Goal: Task Accomplishment & Management: Manage account settings

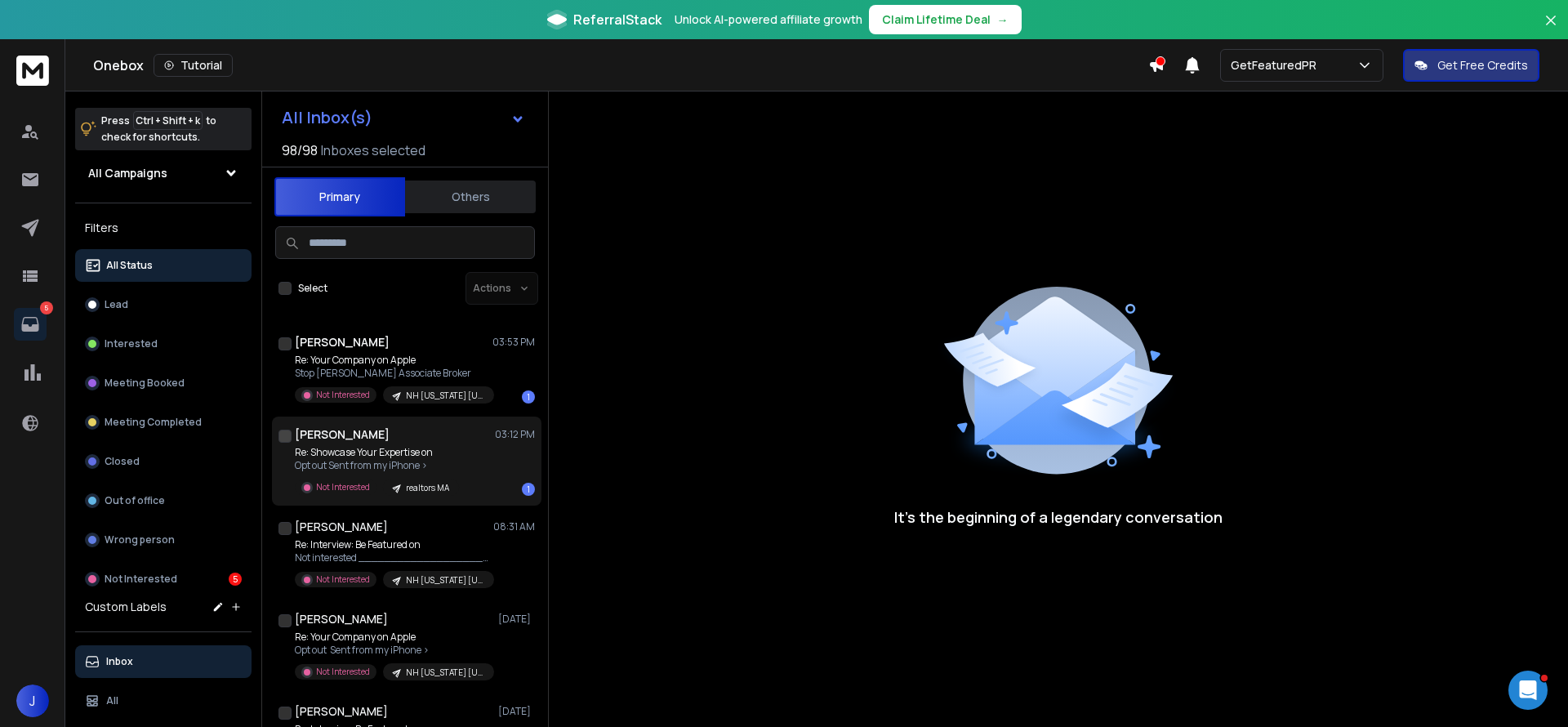
click at [390, 468] on p "Opt out Sent from my iPhone >" at bounding box center [376, 466] width 164 height 13
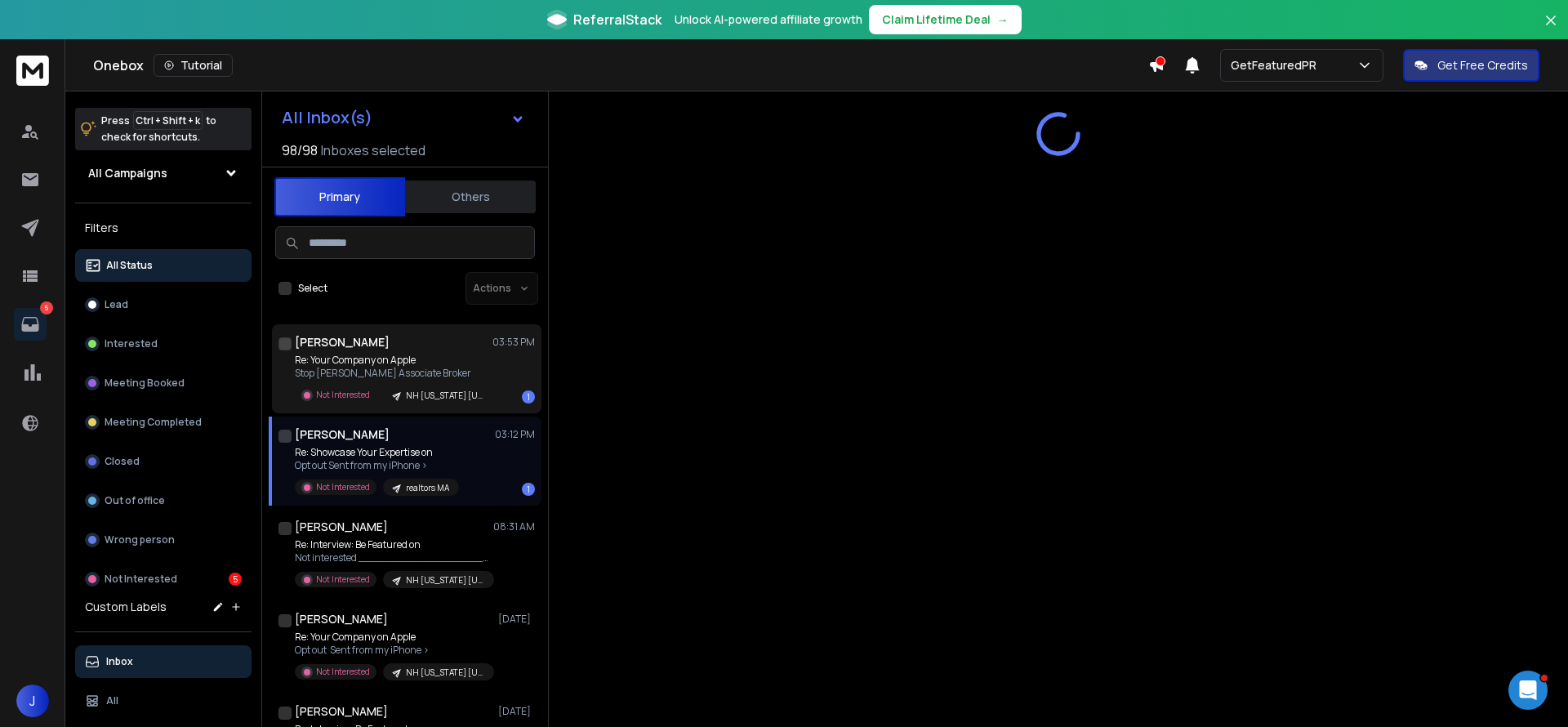
click at [444, 359] on p "Re: Your Company on Apple" at bounding box center [392, 361] width 196 height 13
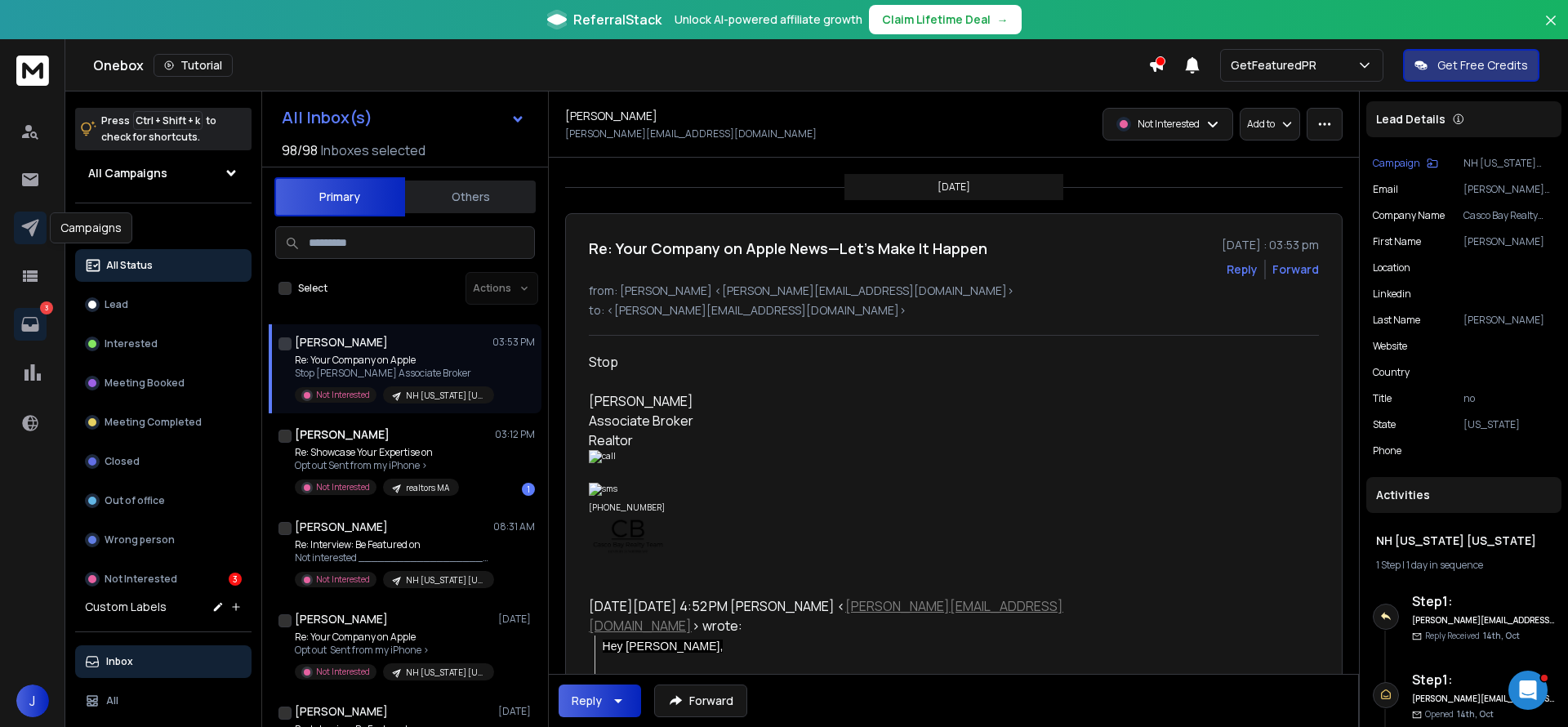
click at [42, 224] on link at bounding box center [30, 227] width 32 height 32
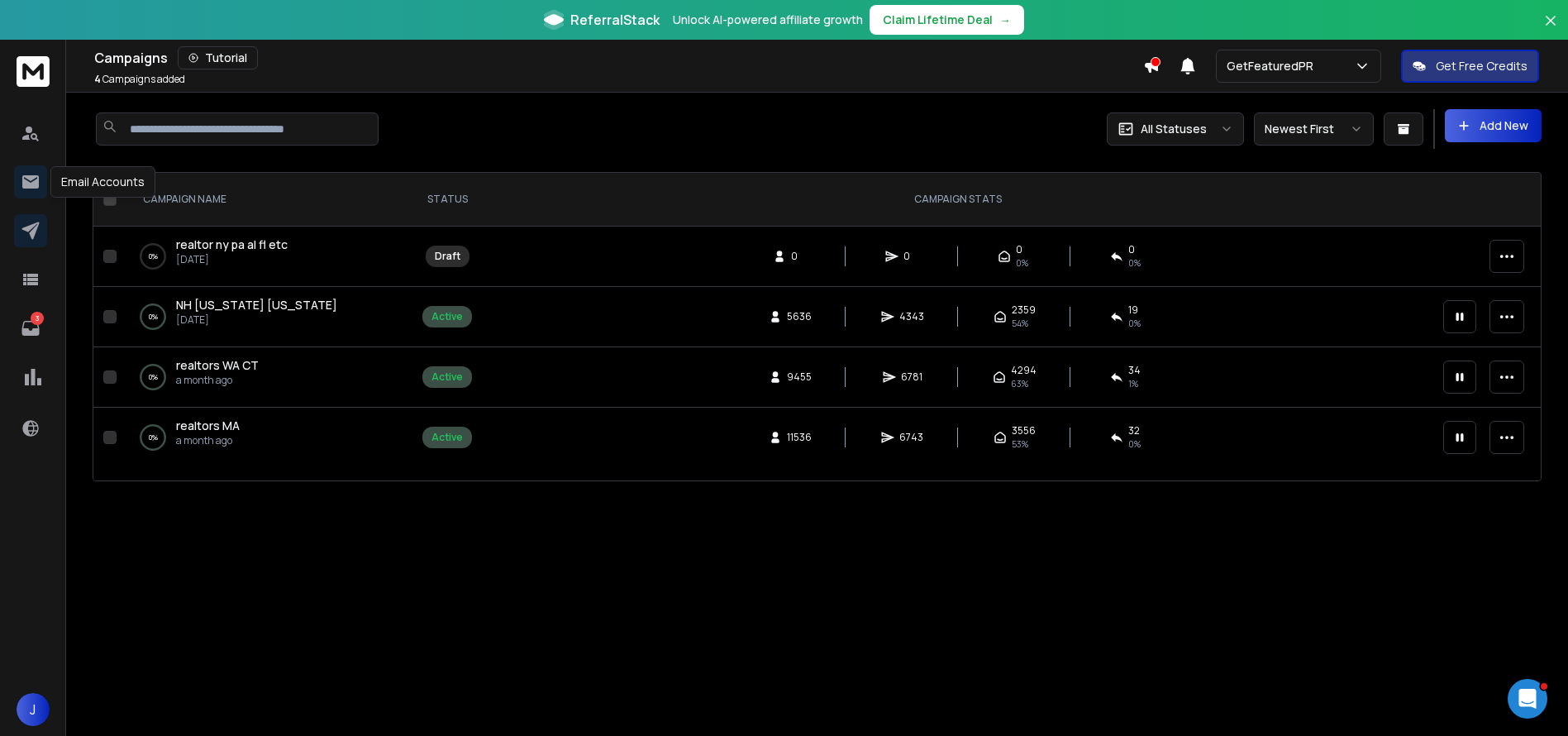
click at [33, 178] on icon at bounding box center [30, 182] width 17 height 13
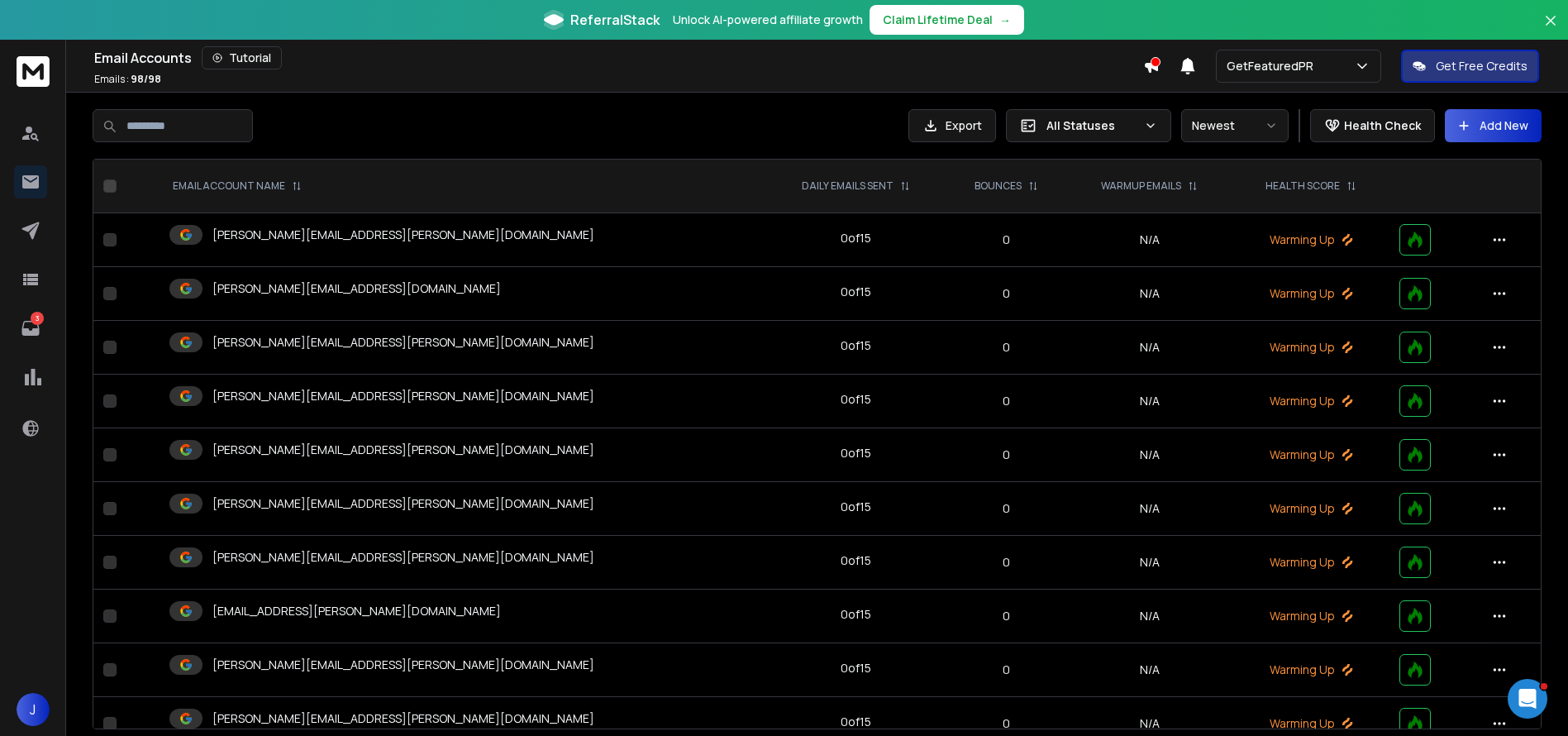
click at [353, 246] on td "emma.wilson@featureprestige.com" at bounding box center [462, 240] width 606 height 54
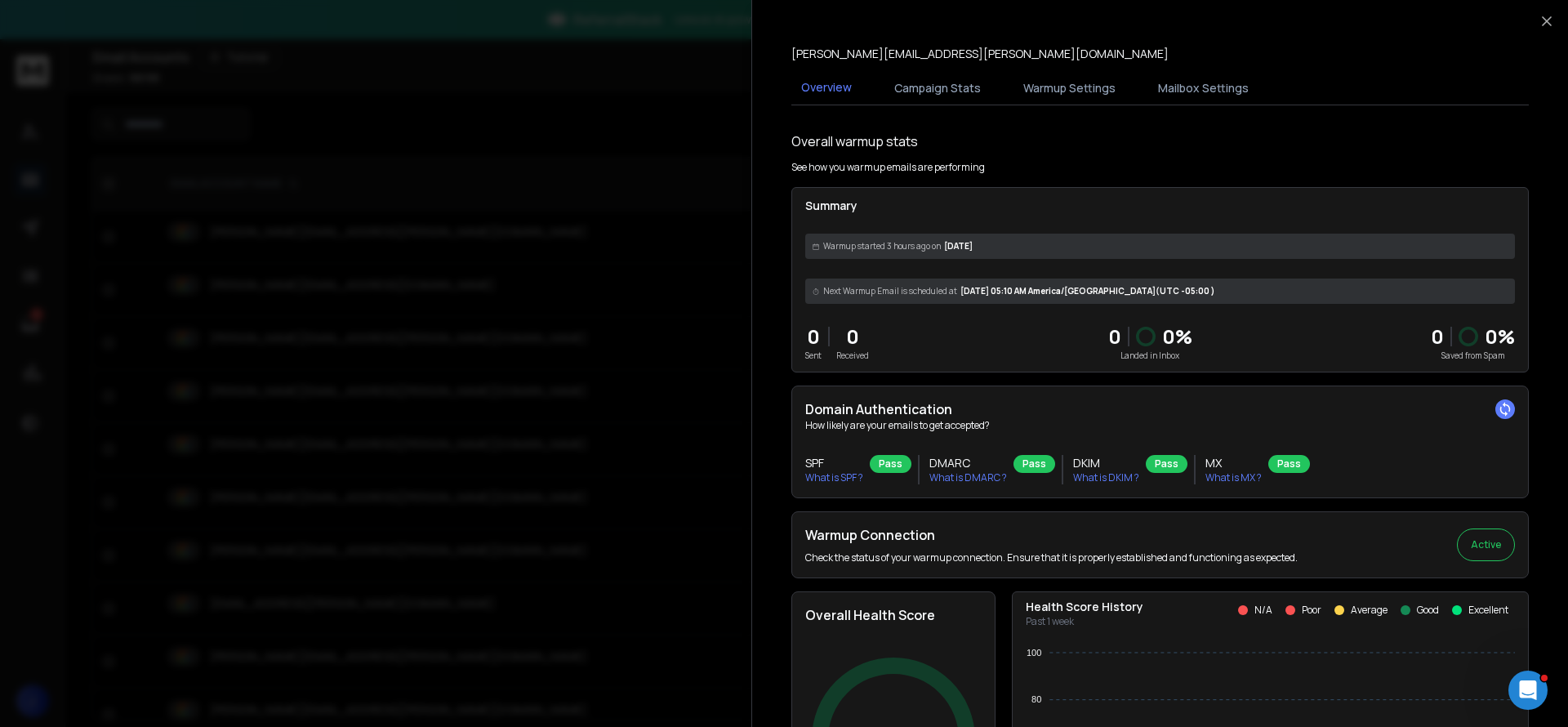
click at [1086, 78] on button "Warmup Settings" at bounding box center [1069, 87] width 112 height 36
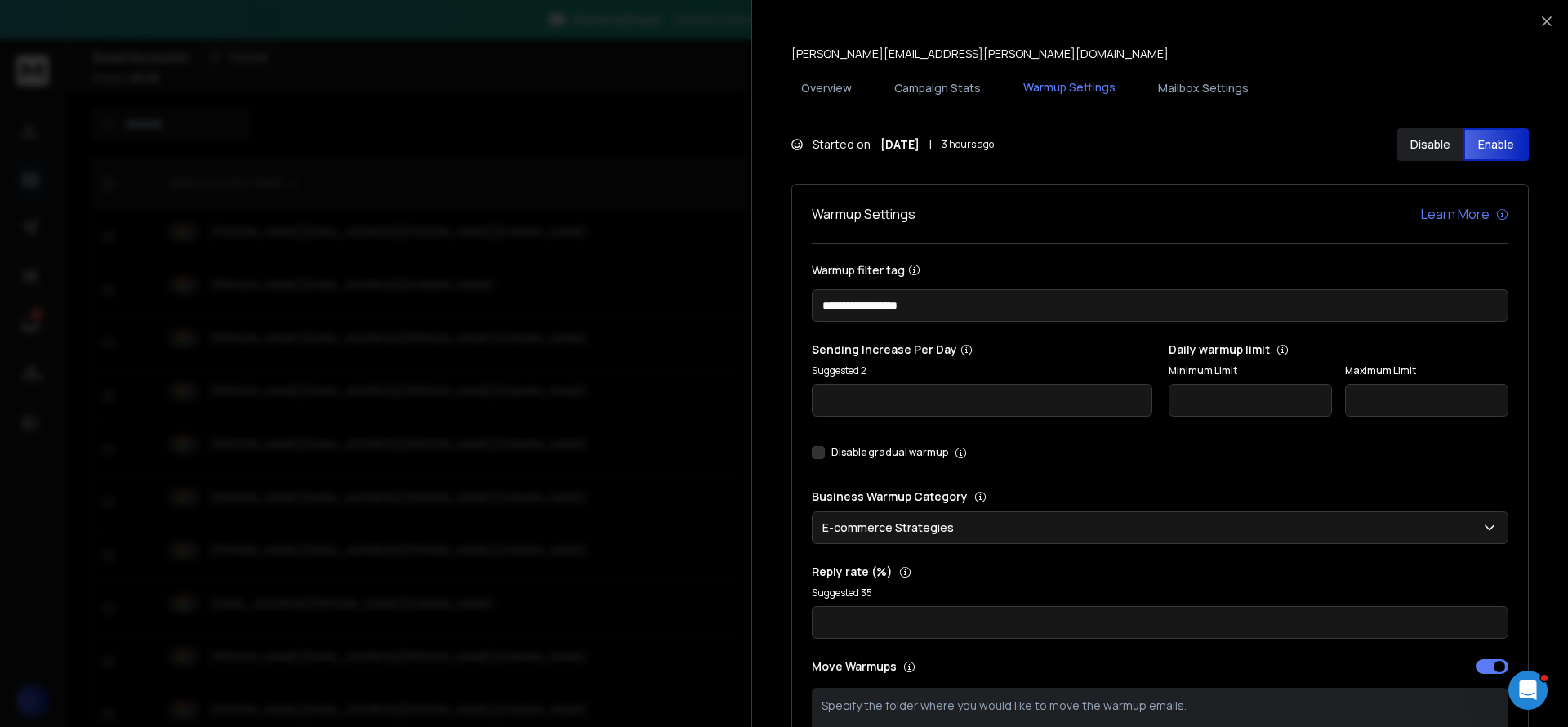
click at [498, 343] on div at bounding box center [784, 363] width 1568 height 727
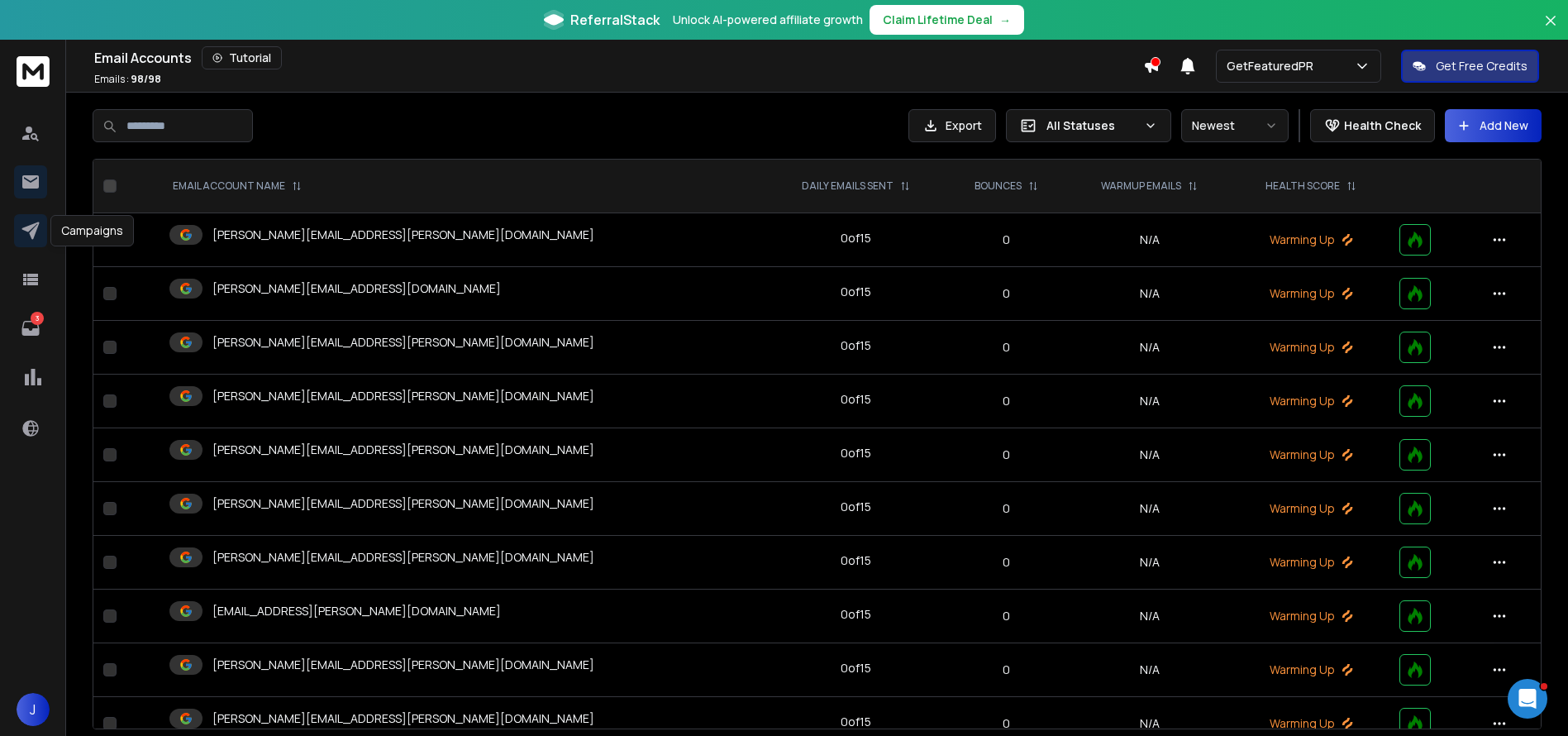
click at [34, 221] on icon at bounding box center [31, 231] width 20 height 20
